Goal: Task Accomplishment & Management: Manage account settings

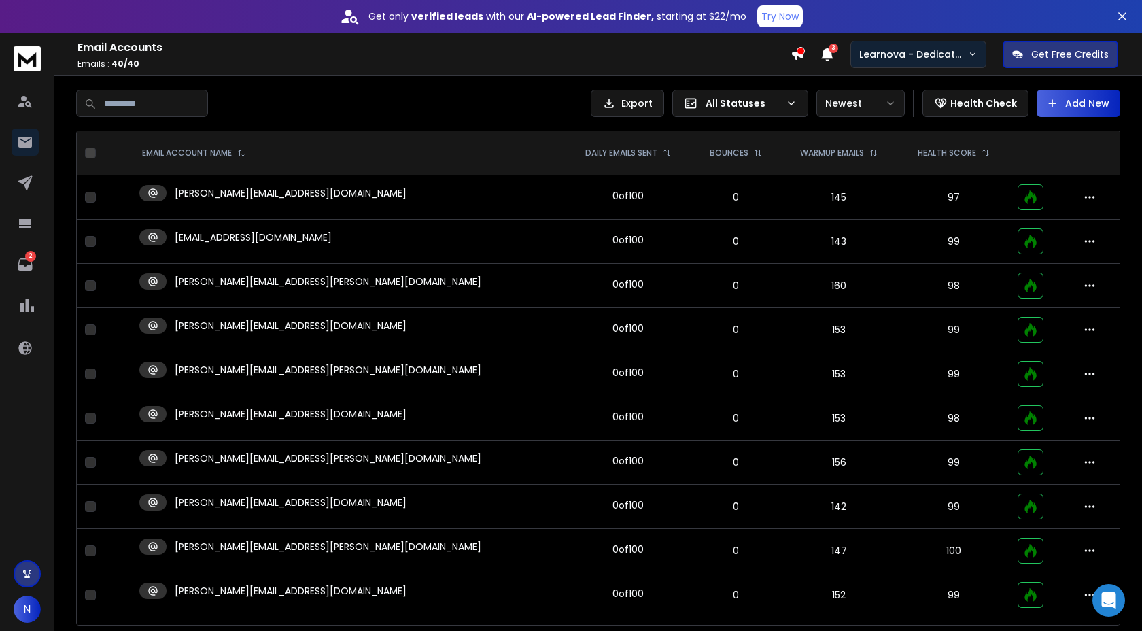
click at [927, 54] on p "Learnova - Dedicated Server" at bounding box center [913, 55] width 109 height 14
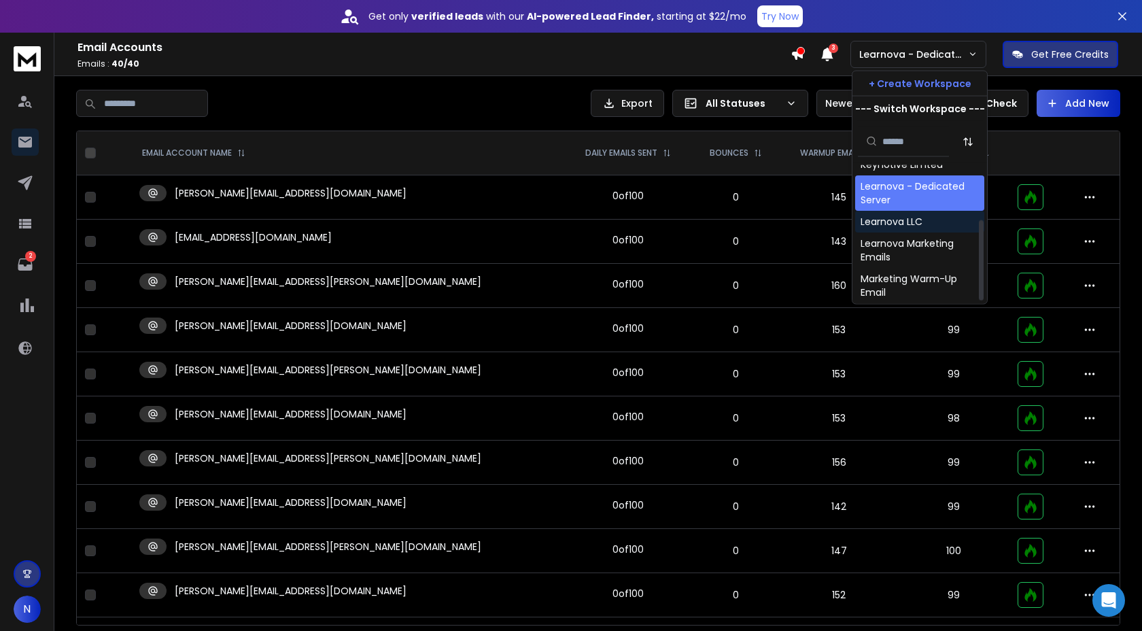
scroll to position [92, 0]
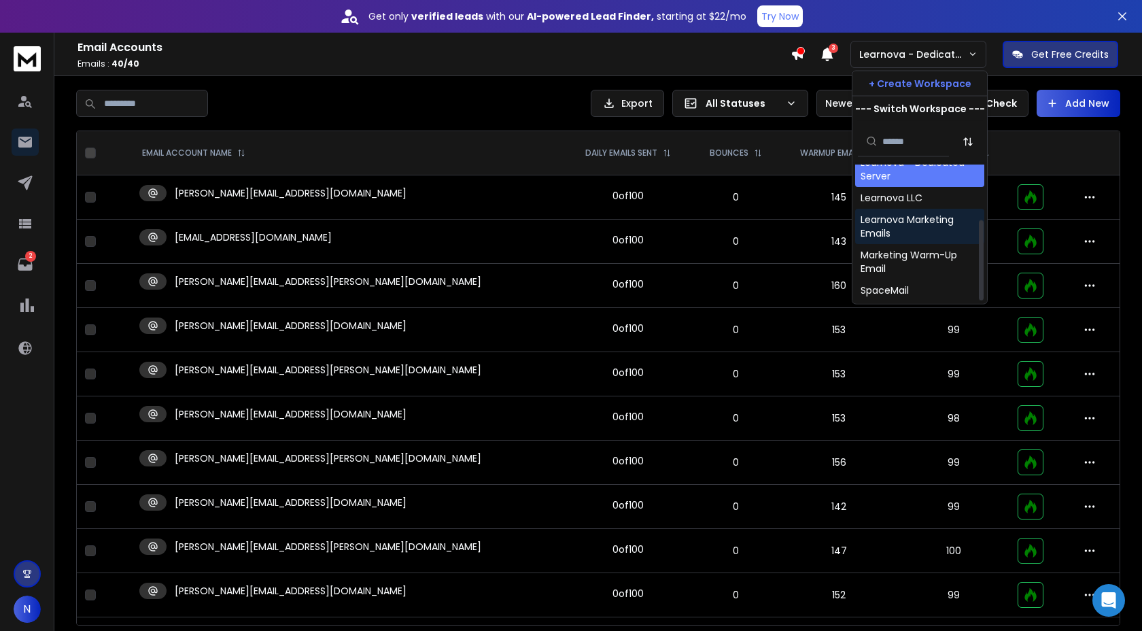
click at [910, 228] on div "Learnova Marketing Emails" at bounding box center [920, 226] width 118 height 27
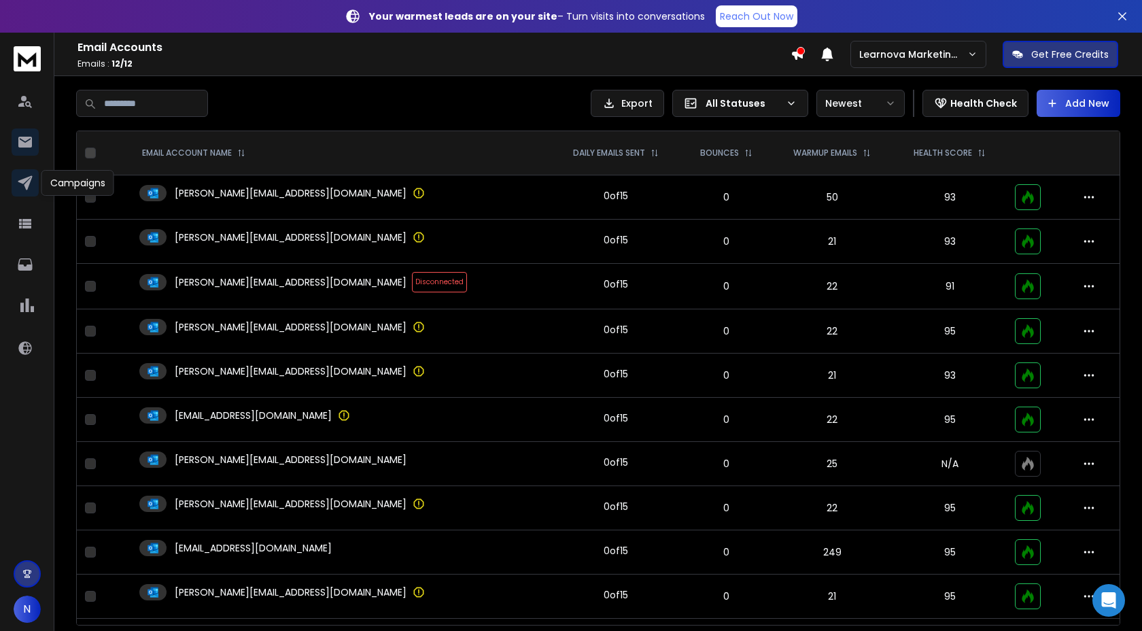
click at [20, 182] on icon at bounding box center [25, 182] width 14 height 14
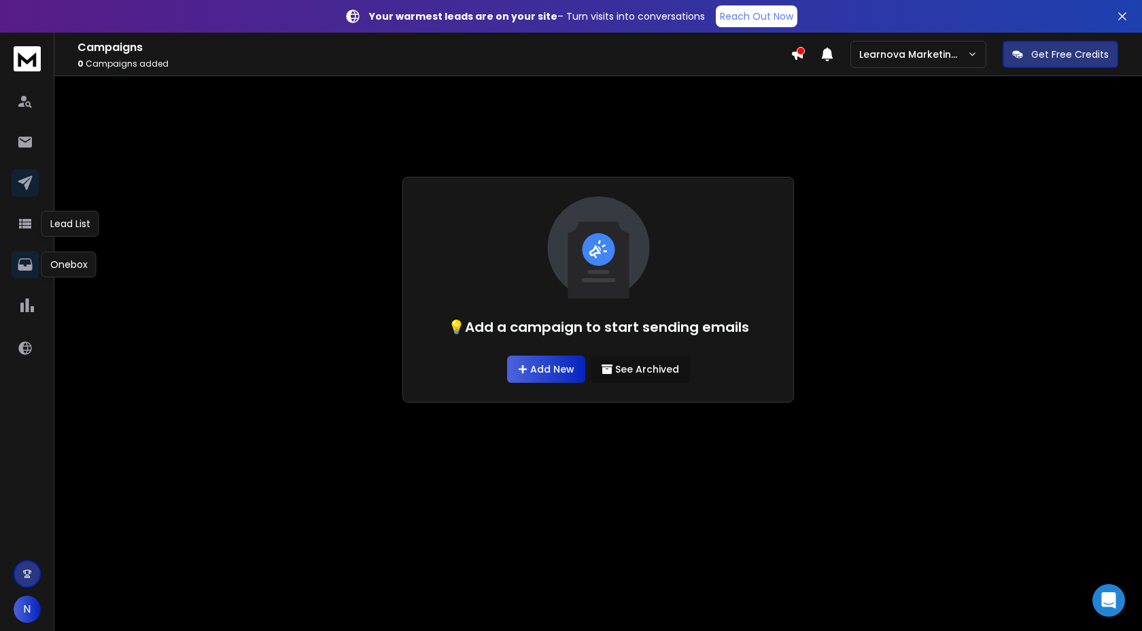
click at [27, 271] on icon at bounding box center [25, 264] width 16 height 16
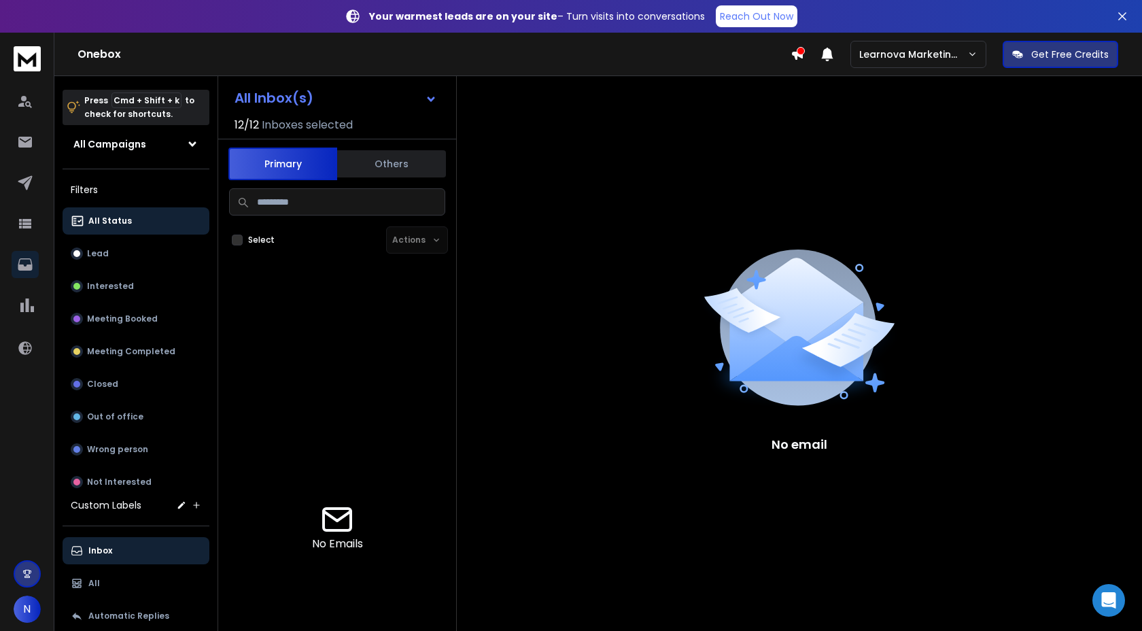
click at [383, 164] on button "Others" at bounding box center [391, 164] width 109 height 30
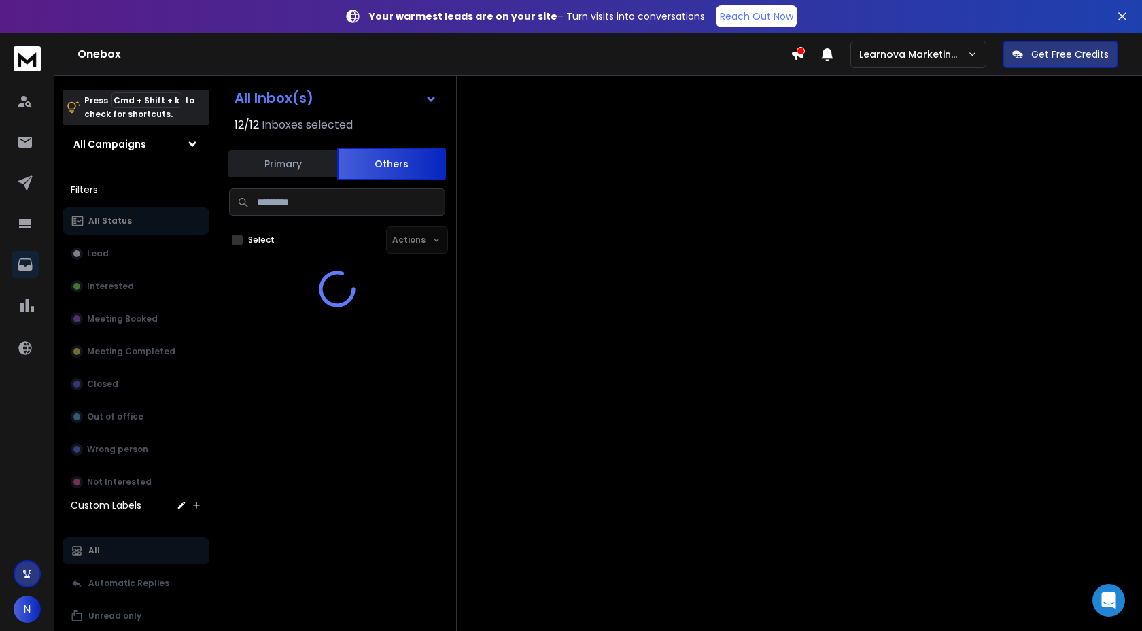
click at [309, 199] on input at bounding box center [337, 201] width 216 height 27
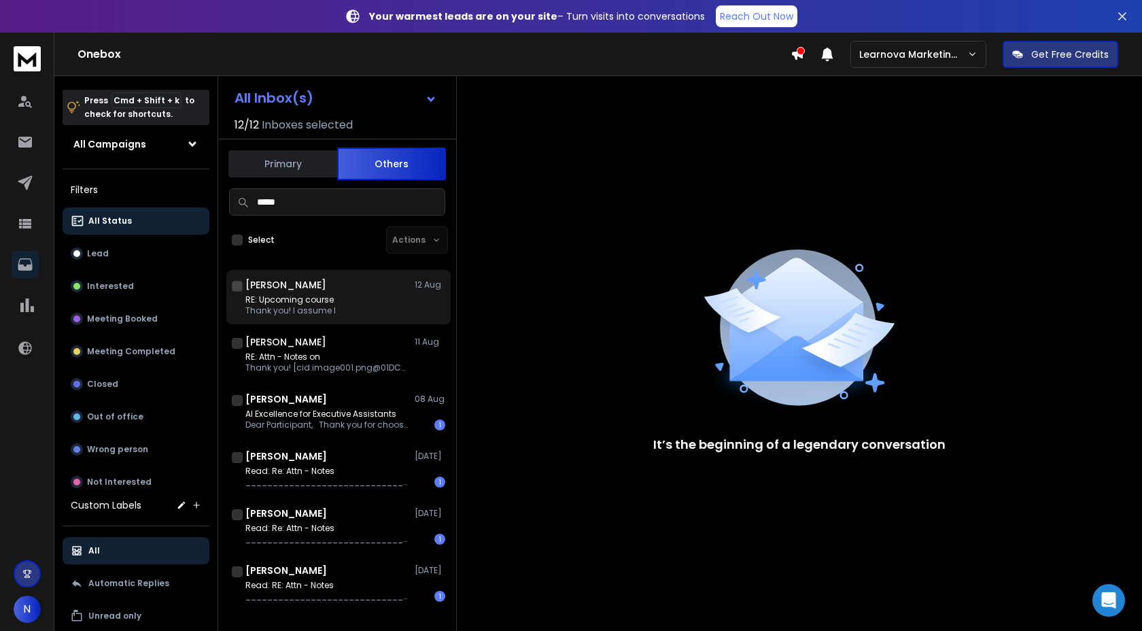
type input "*****"
click at [329, 288] on div "Luisa DiBernardo 12 Aug" at bounding box center [345, 285] width 200 height 14
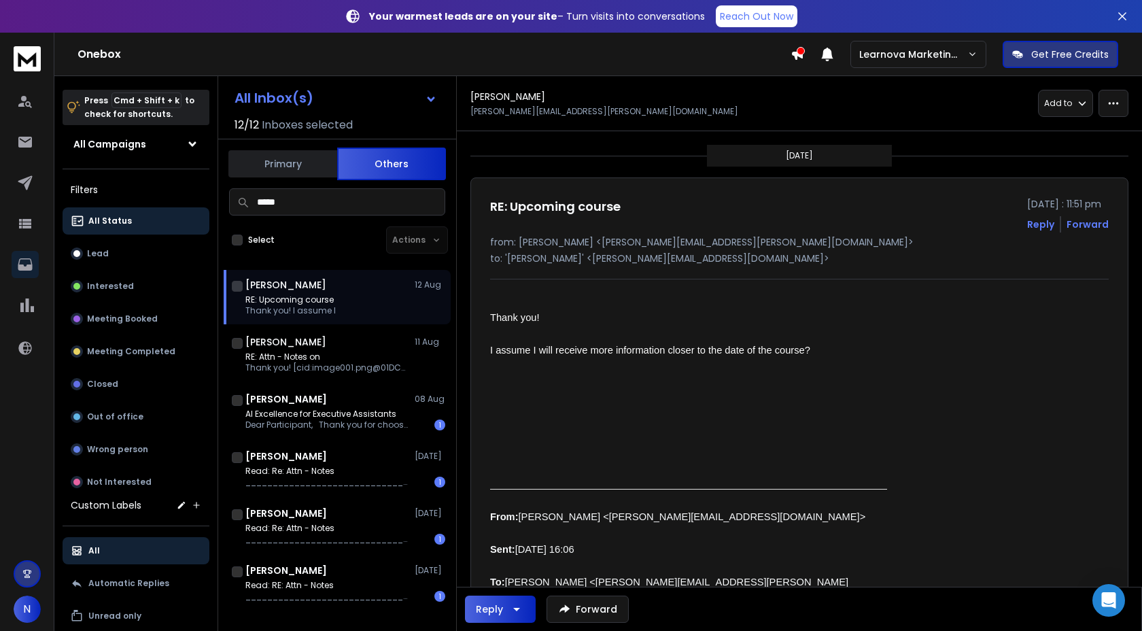
drag, startPoint x: 287, startPoint y: 203, endPoint x: 208, endPoint y: 203, distance: 78.9
click at [208, 203] on div "**********" at bounding box center [598, 391] width 1088 height 631
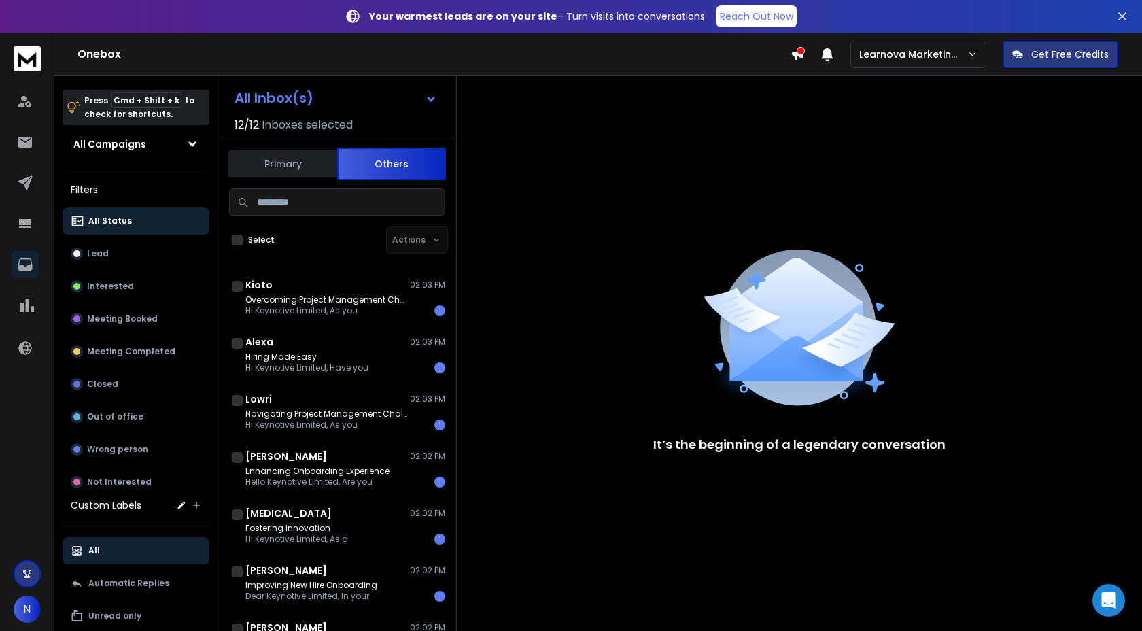
click at [278, 157] on button "Primary" at bounding box center [282, 164] width 109 height 30
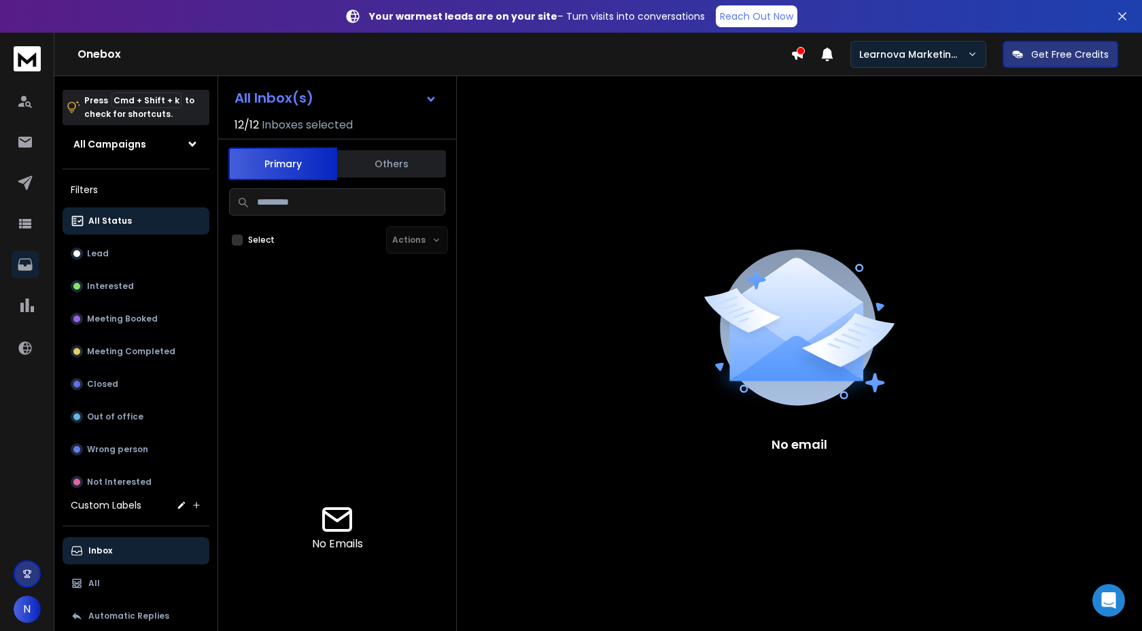
click at [914, 46] on button "Learnova Marketing Emails" at bounding box center [918, 54] width 136 height 27
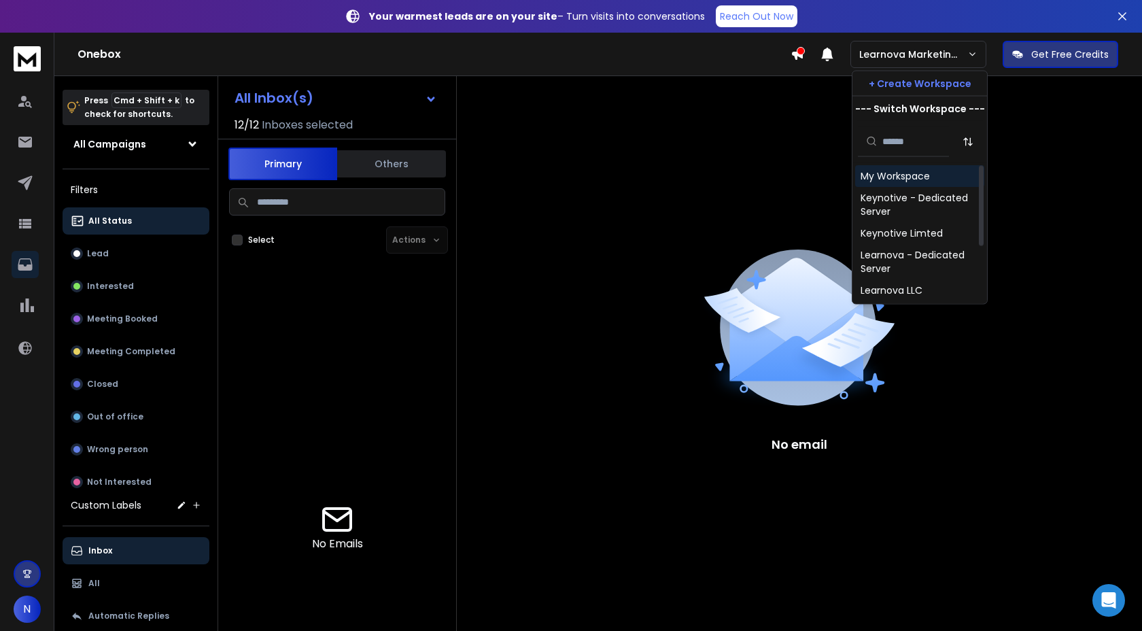
click at [881, 173] on div "My Workspace" at bounding box center [895, 176] width 69 height 14
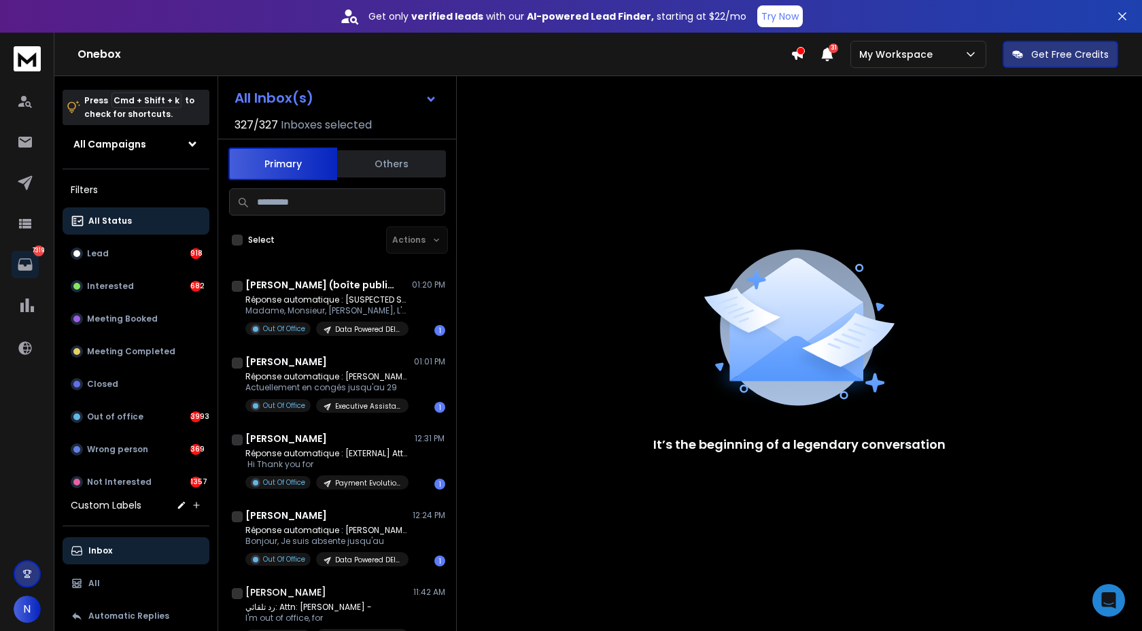
click at [406, 172] on button "Others" at bounding box center [391, 164] width 109 height 30
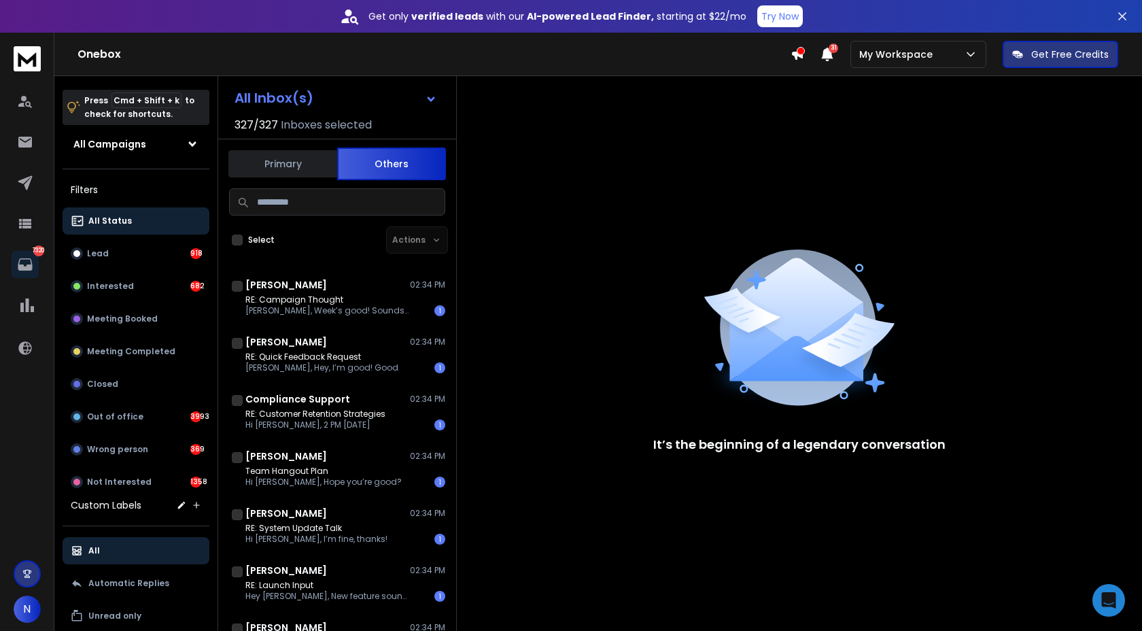
click at [294, 167] on button "Primary" at bounding box center [282, 164] width 109 height 30
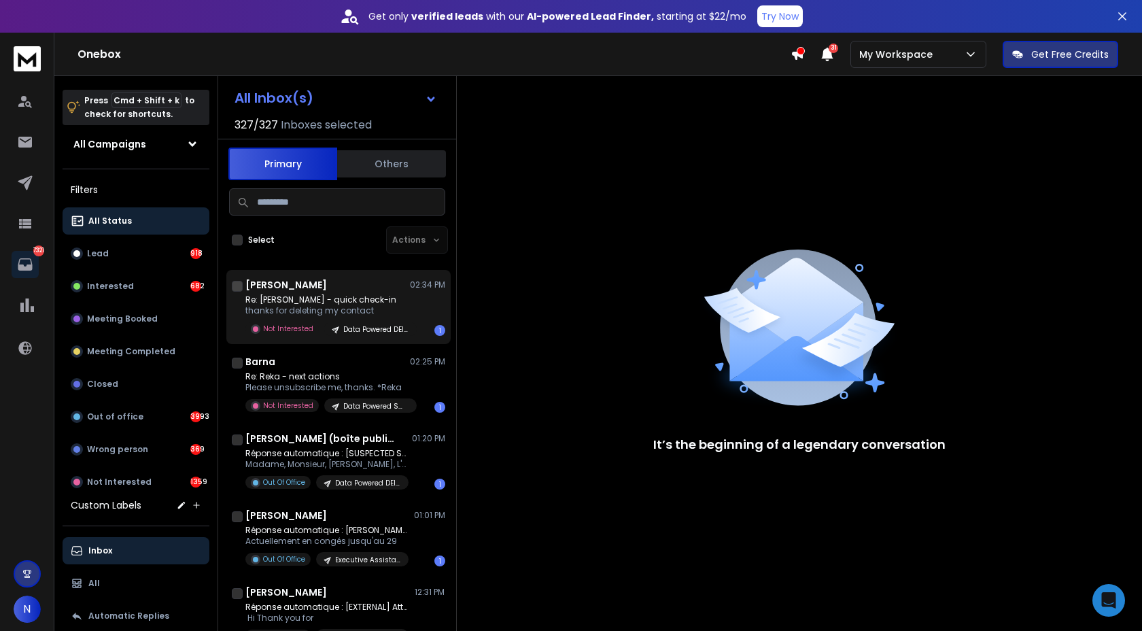
click at [376, 294] on p "Re: Nicole - quick check-in" at bounding box center [326, 299] width 163 height 11
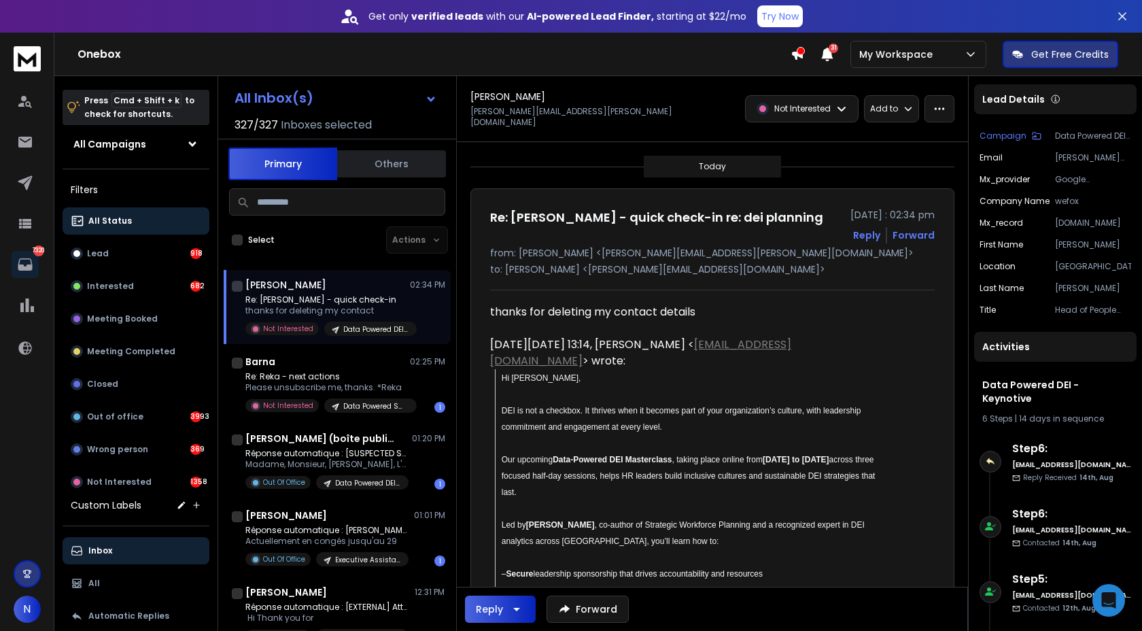
click at [933, 105] on button "button" at bounding box center [940, 108] width 30 height 27
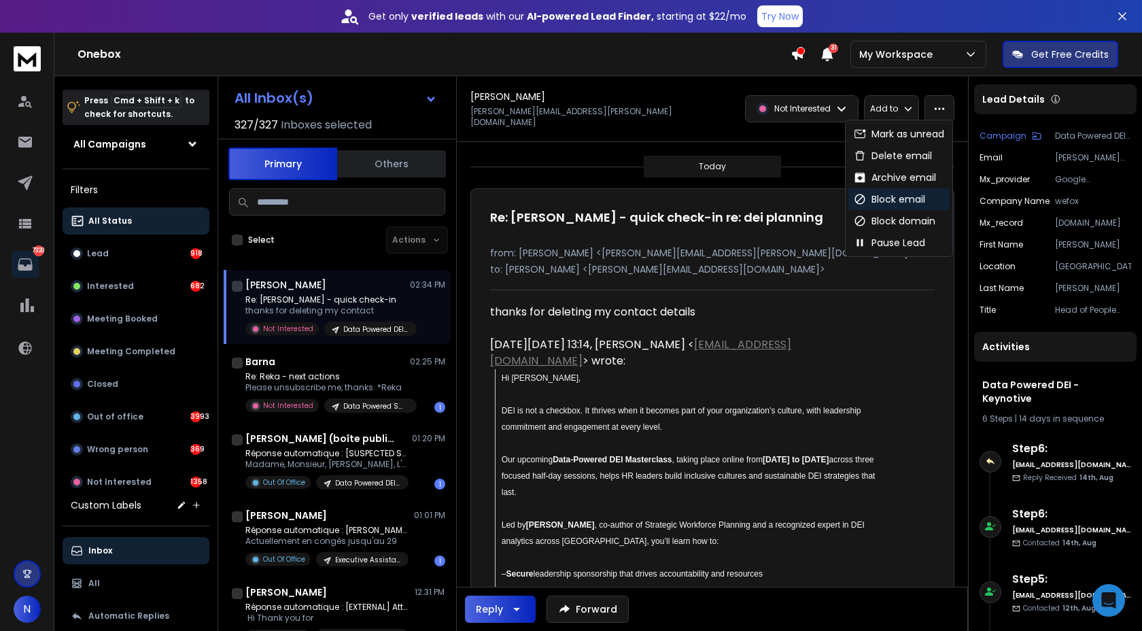
click at [890, 201] on div "Block email" at bounding box center [889, 199] width 71 height 14
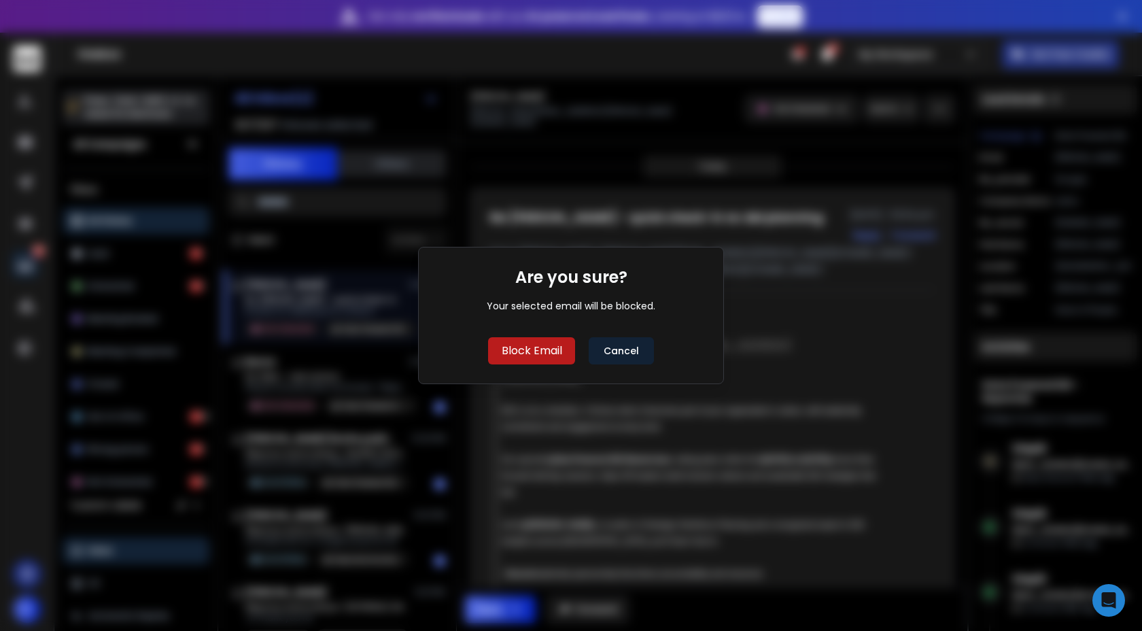
click at [546, 338] on button "Block Email" at bounding box center [531, 350] width 87 height 27
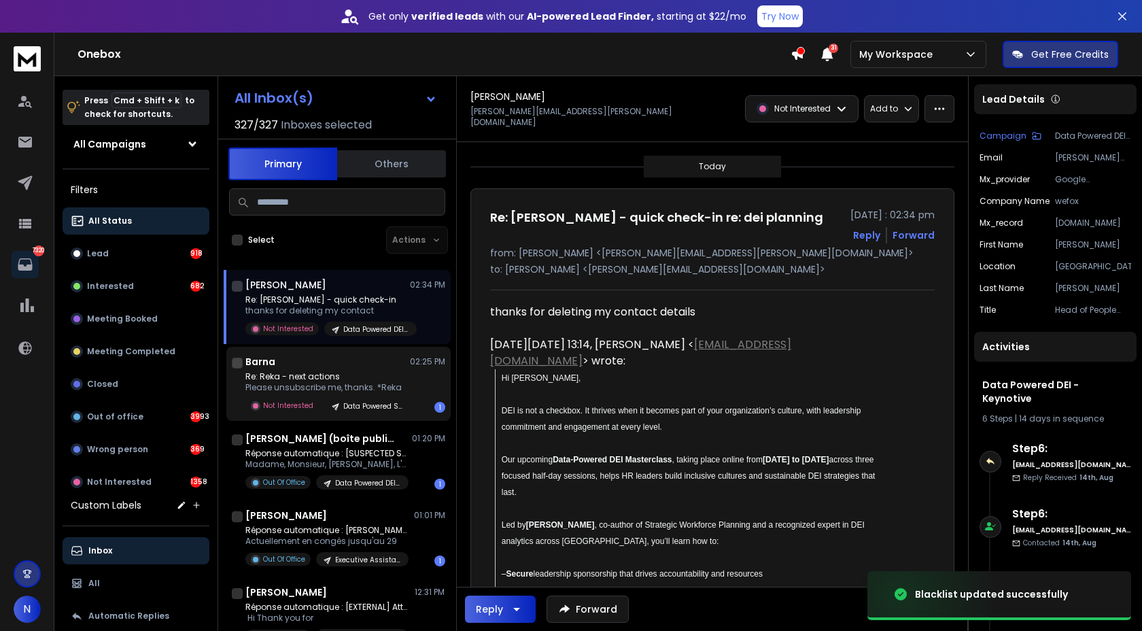
click at [351, 362] on div "Barna 02:25 PM" at bounding box center [345, 362] width 200 height 14
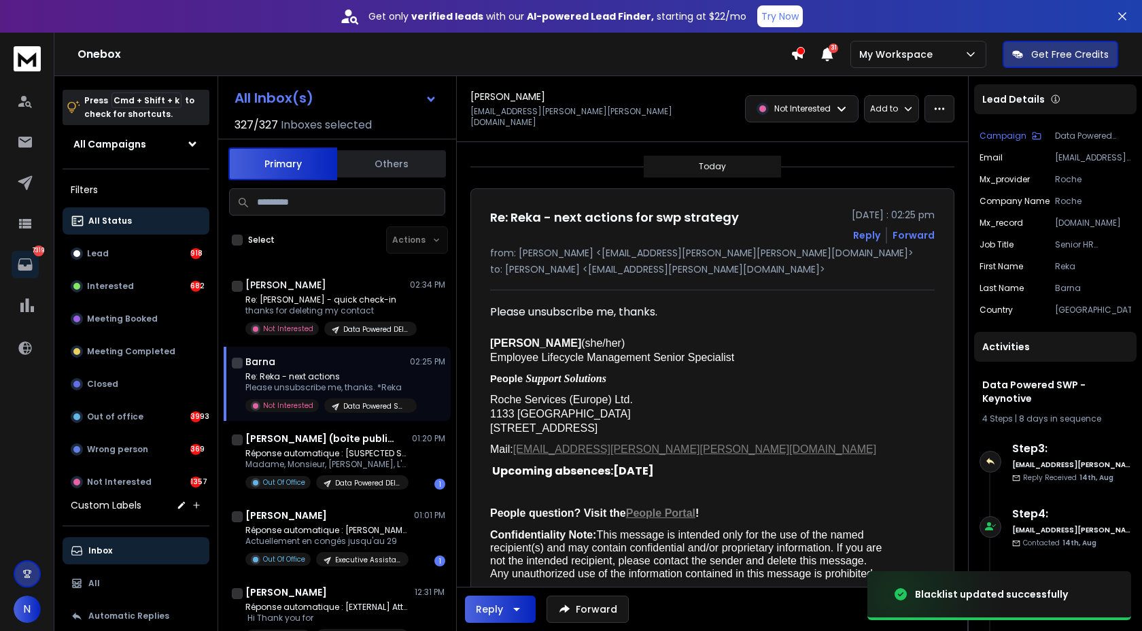
click at [946, 110] on button "button" at bounding box center [940, 108] width 30 height 27
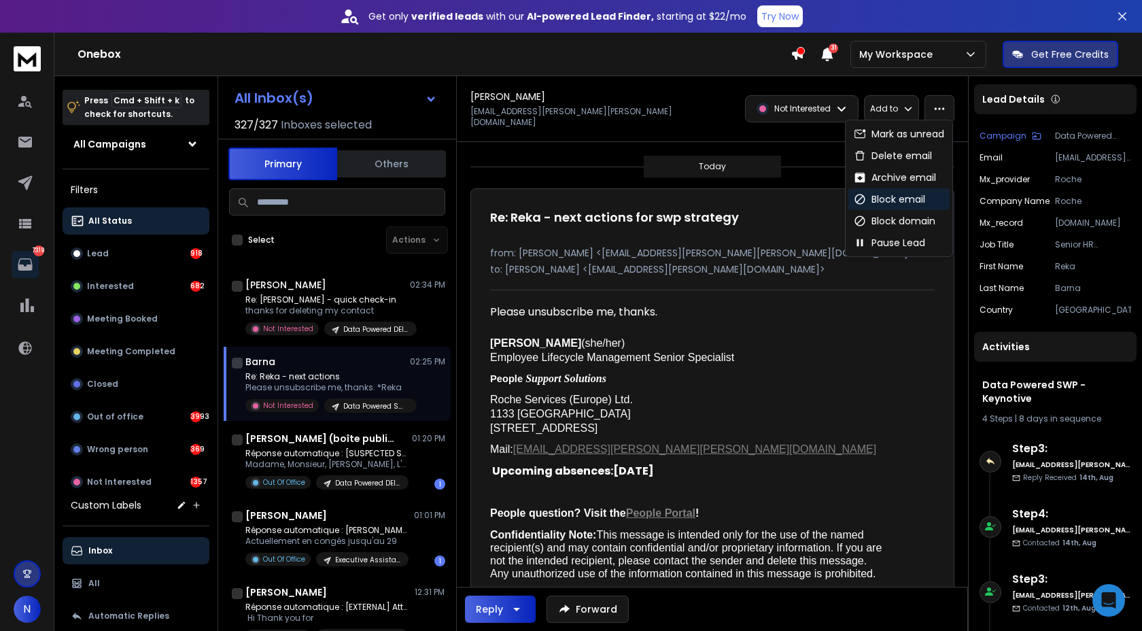
click at [883, 197] on div "Block email" at bounding box center [889, 199] width 71 height 14
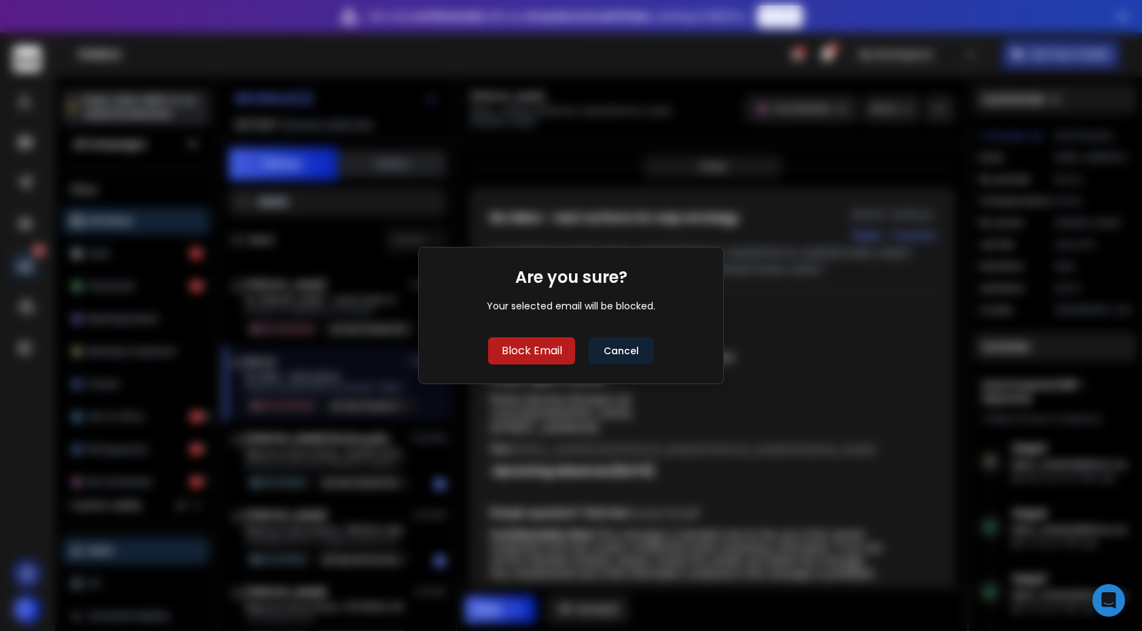
click at [549, 343] on button "Block Email" at bounding box center [531, 350] width 87 height 27
